Goal: Information Seeking & Learning: Check status

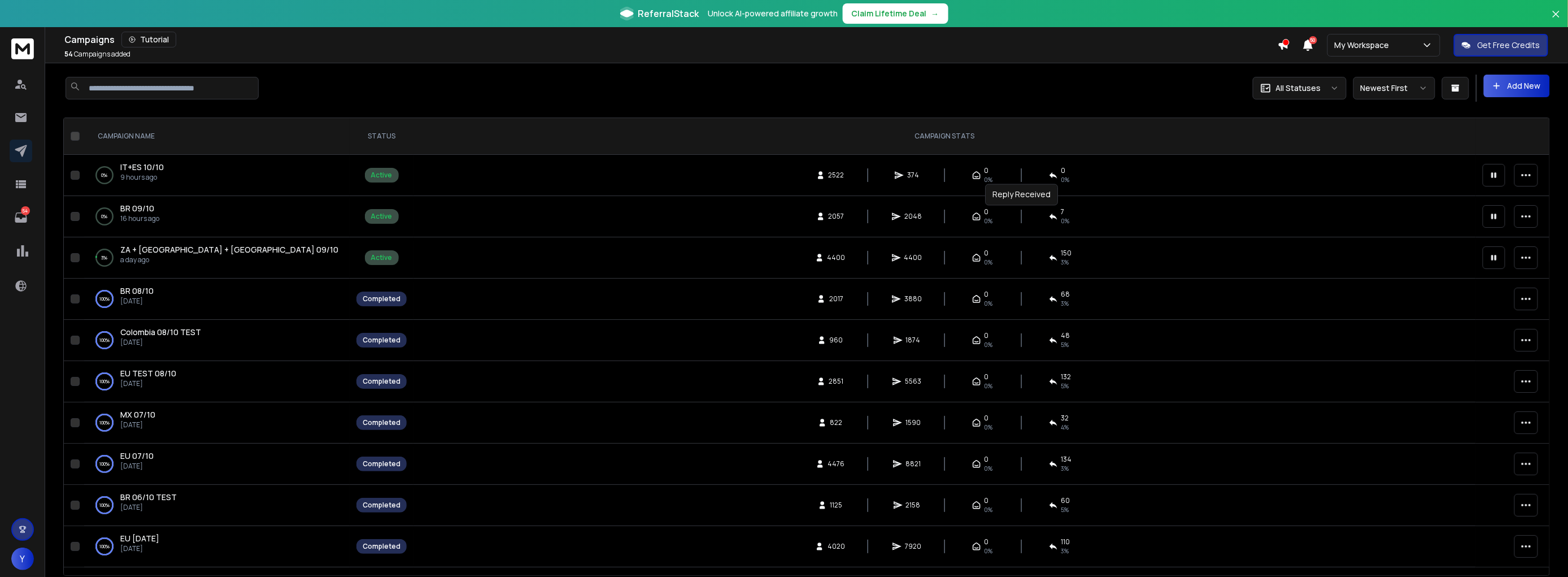
click at [1061, 213] on p "7 0 %" at bounding box center [1066, 216] width 11 height 18
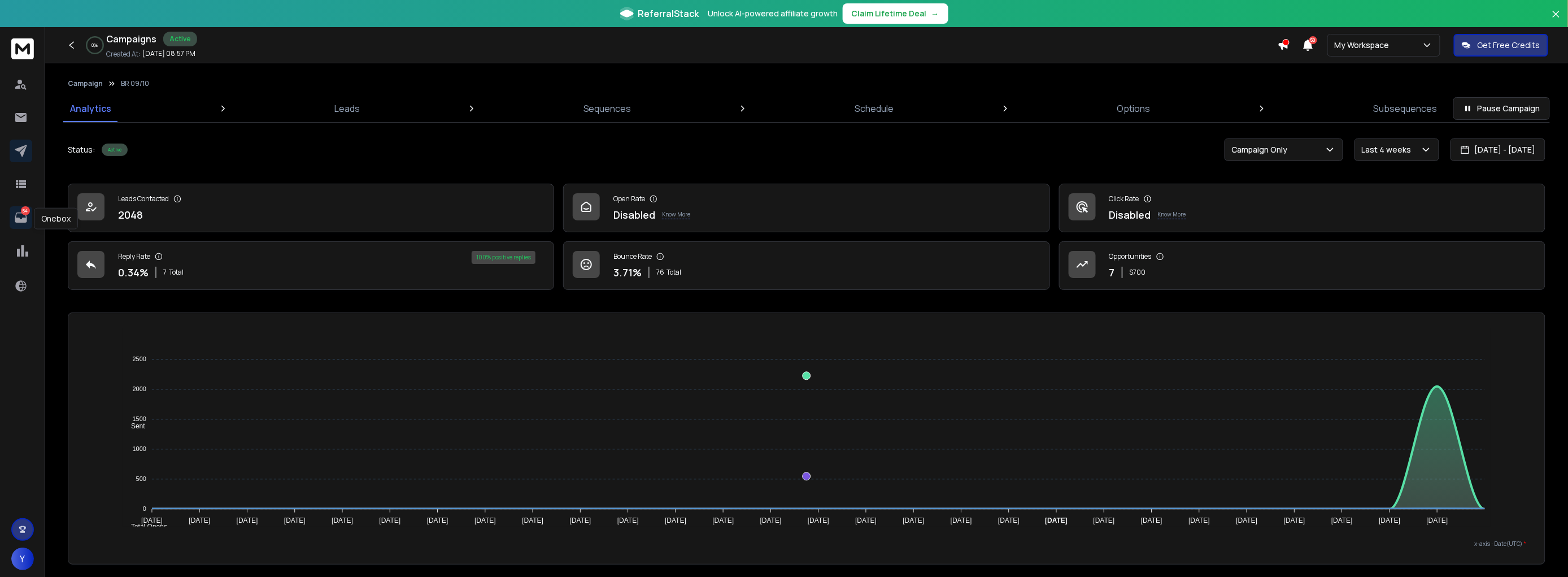
click at [13, 211] on link "54" at bounding box center [21, 217] width 23 height 23
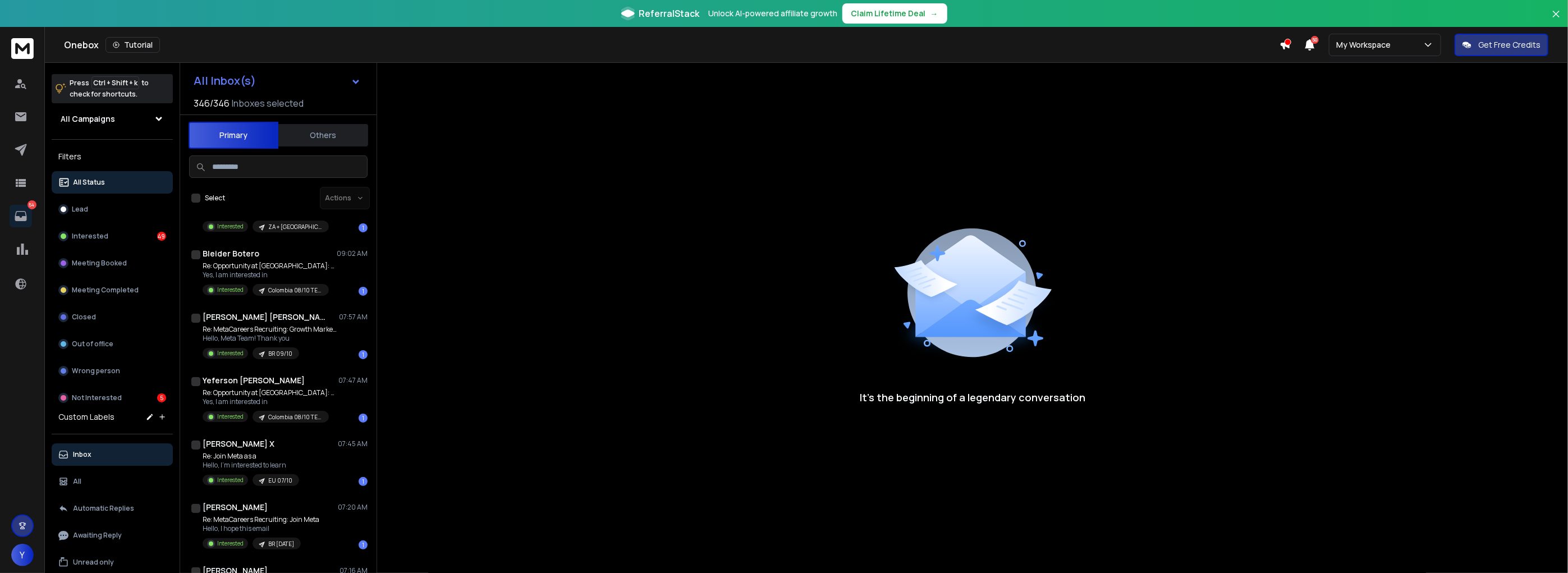
scroll to position [436, 0]
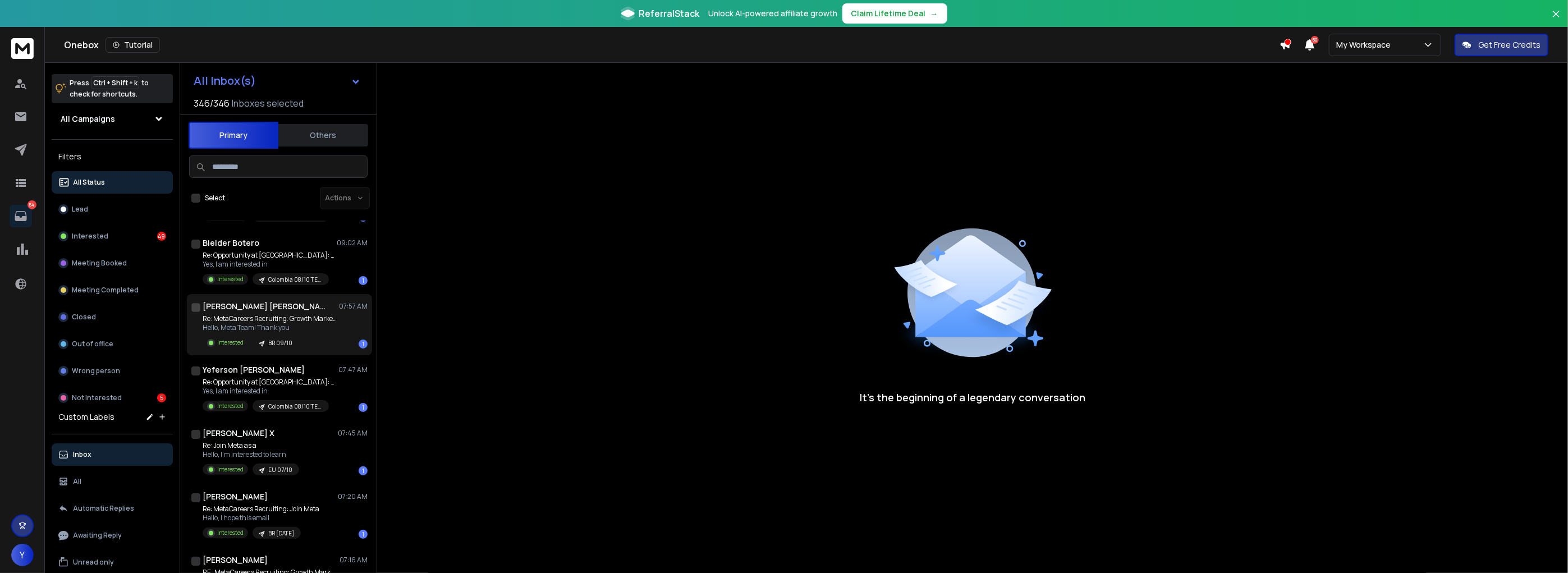
click at [301, 324] on p "Hello, Meta Team! Thank you" at bounding box center [270, 327] width 135 height 9
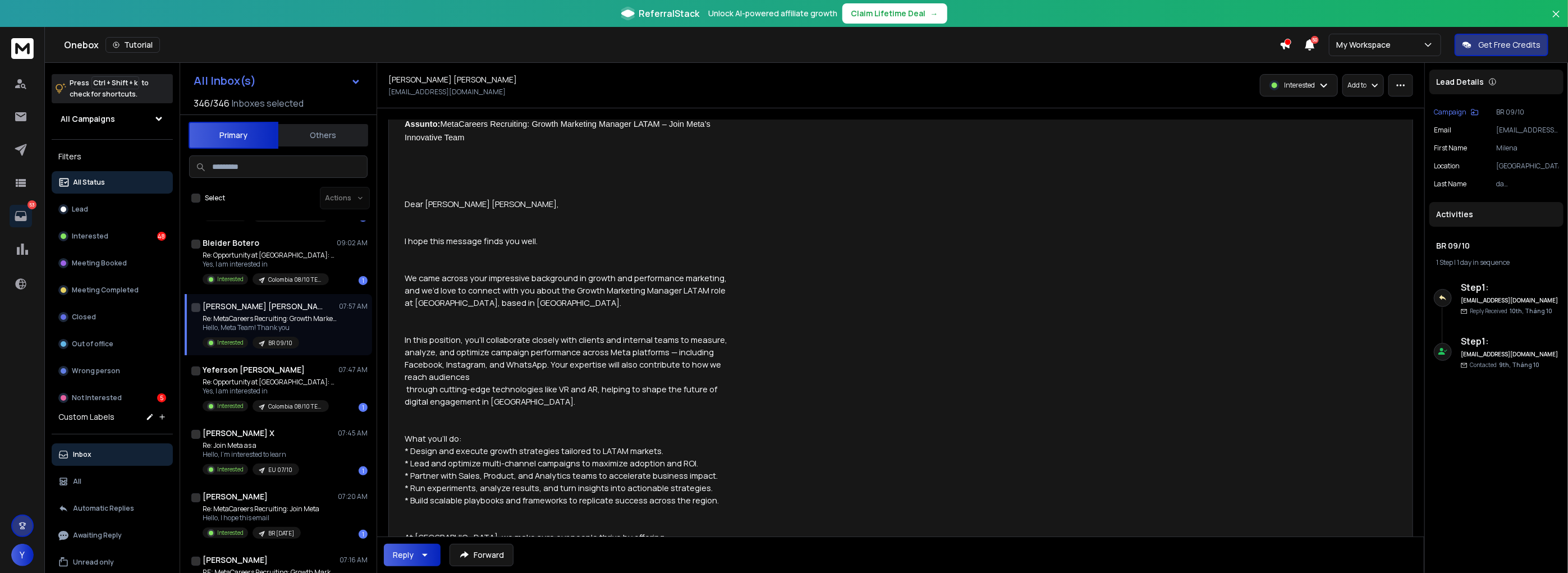
scroll to position [561, 0]
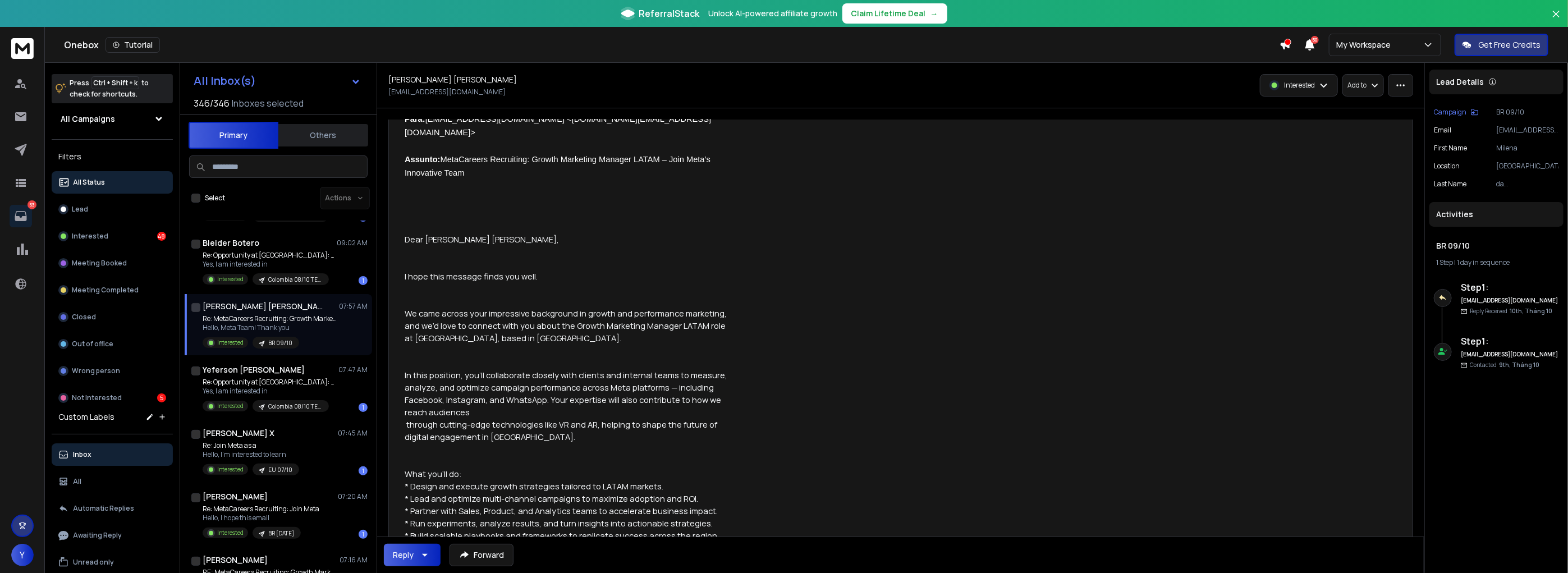
click at [1392, 82] on button "button" at bounding box center [1400, 85] width 24 height 23
click at [1360, 108] on div "Mark as unread" at bounding box center [1372, 111] width 71 height 11
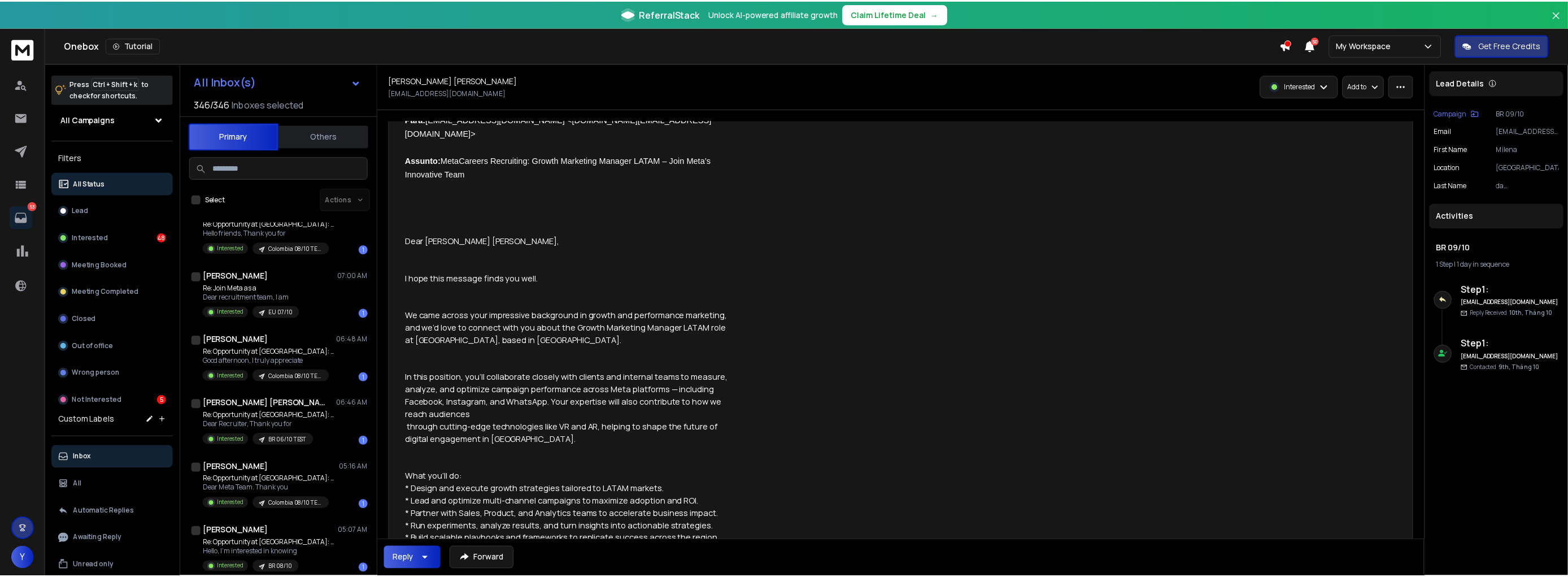
scroll to position [879, 0]
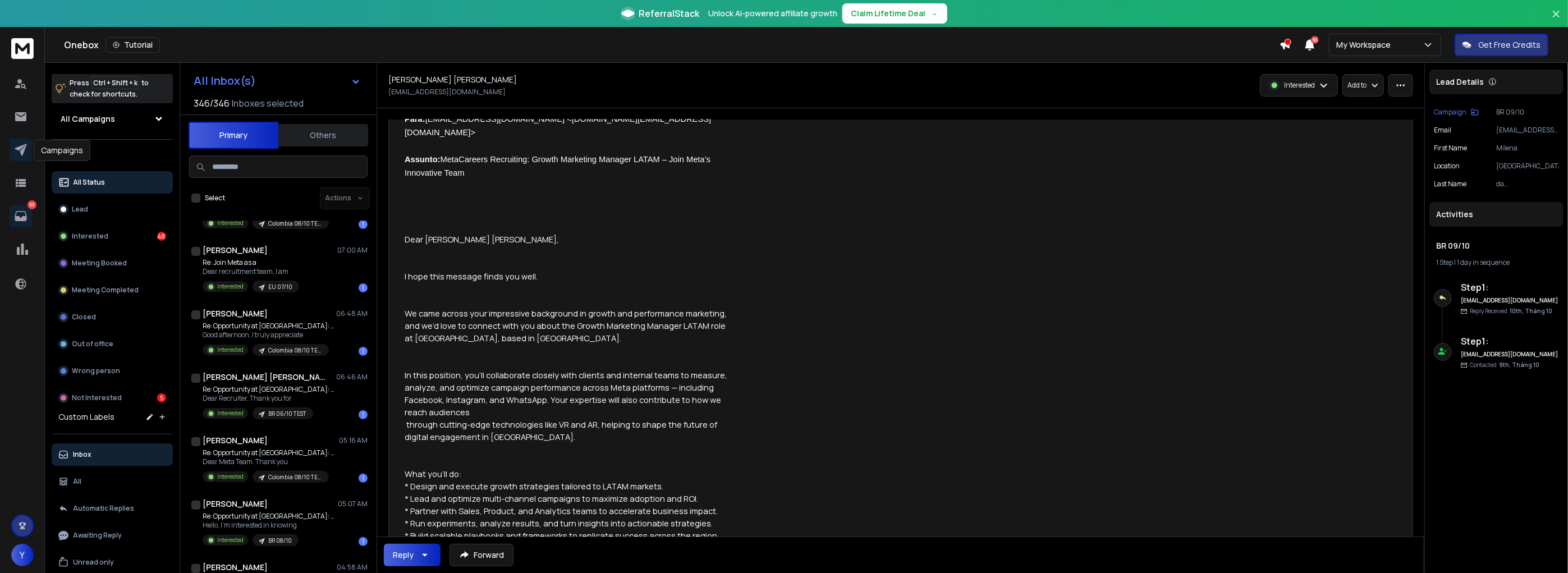
click at [14, 152] on icon at bounding box center [20, 149] width 13 height 13
